Goal: Navigation & Orientation: Find specific page/section

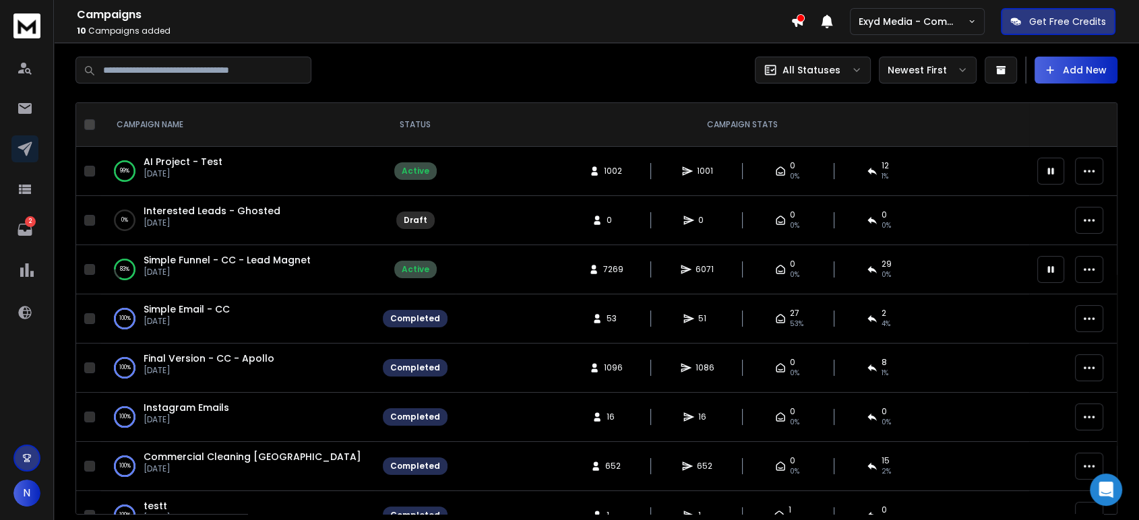
drag, startPoint x: 660, startPoint y: 73, endPoint x: 642, endPoint y: 75, distance: 18.2
click at [660, 73] on div "Campaigns 10 Campaigns Added All Statuses Newest First Add New" at bounding box center [856, 70] width 521 height 27
click at [37, 224] on link "2" at bounding box center [24, 229] width 27 height 27
